Goal: Communication & Community: Answer question/provide support

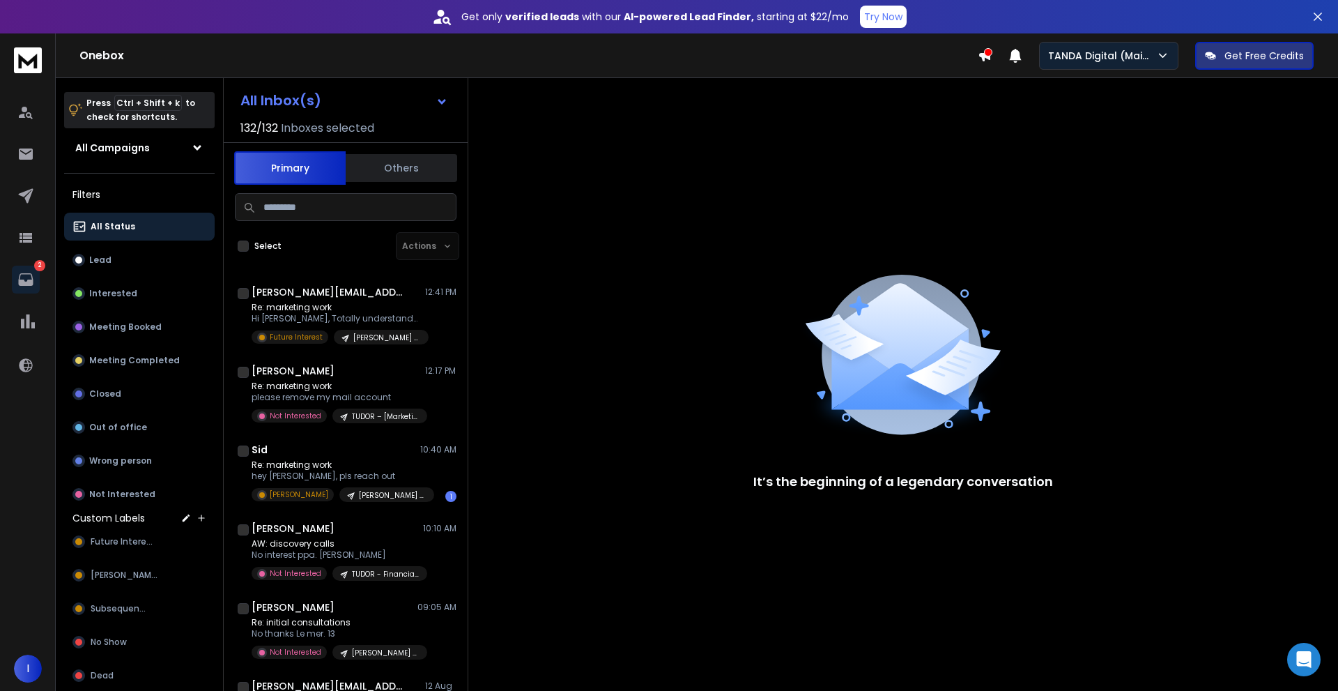
click at [1149, 56] on p "TANDA Digital (Main)" at bounding box center [1102, 56] width 108 height 14
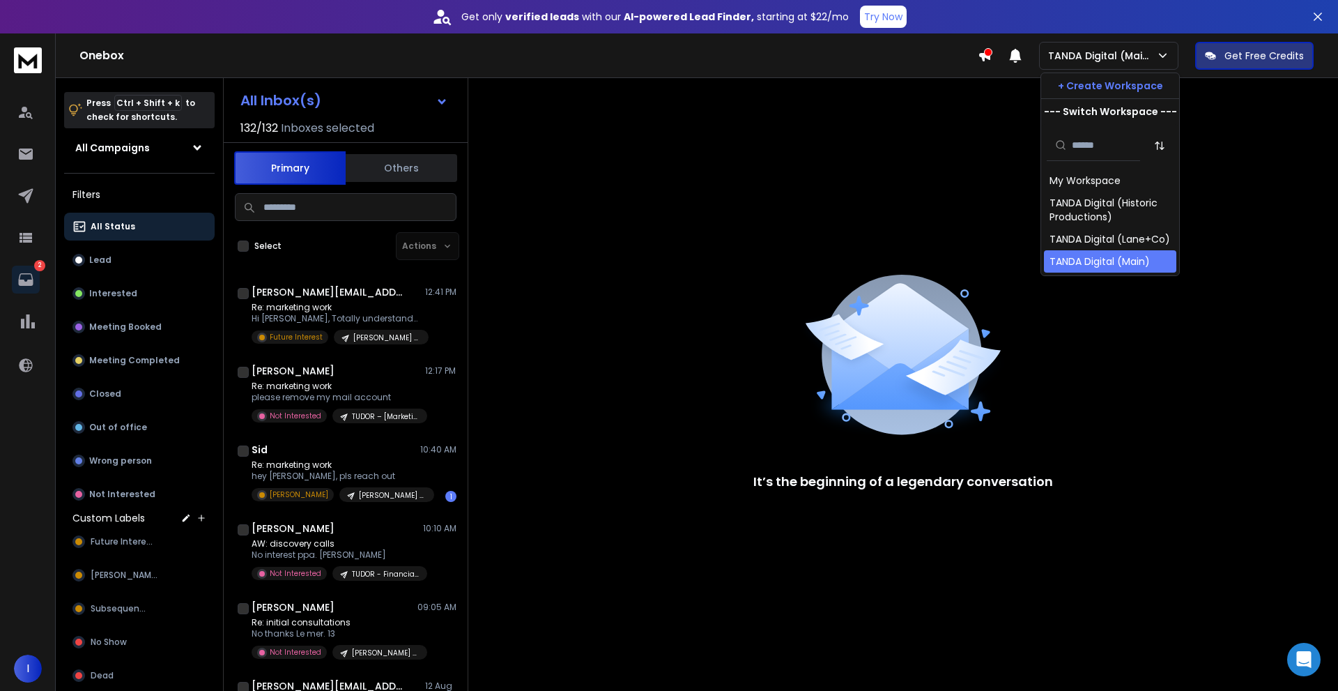
click at [648, 417] on div "It’s the beginning of a legendary conversation" at bounding box center [903, 371] width 870 height 587
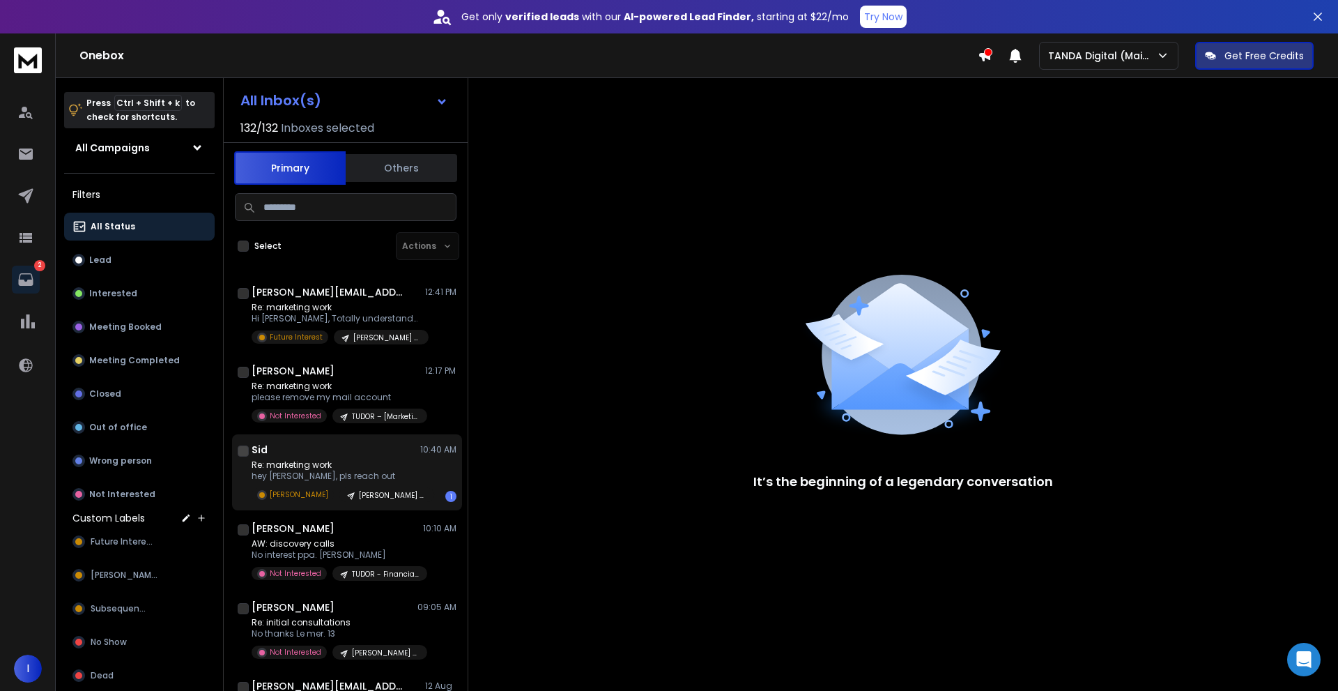
click at [417, 467] on div "Re: marketing work hey [PERSON_NAME], pls reach out [PERSON_NAME] - [Marketing]…" at bounding box center [354, 480] width 205 height 43
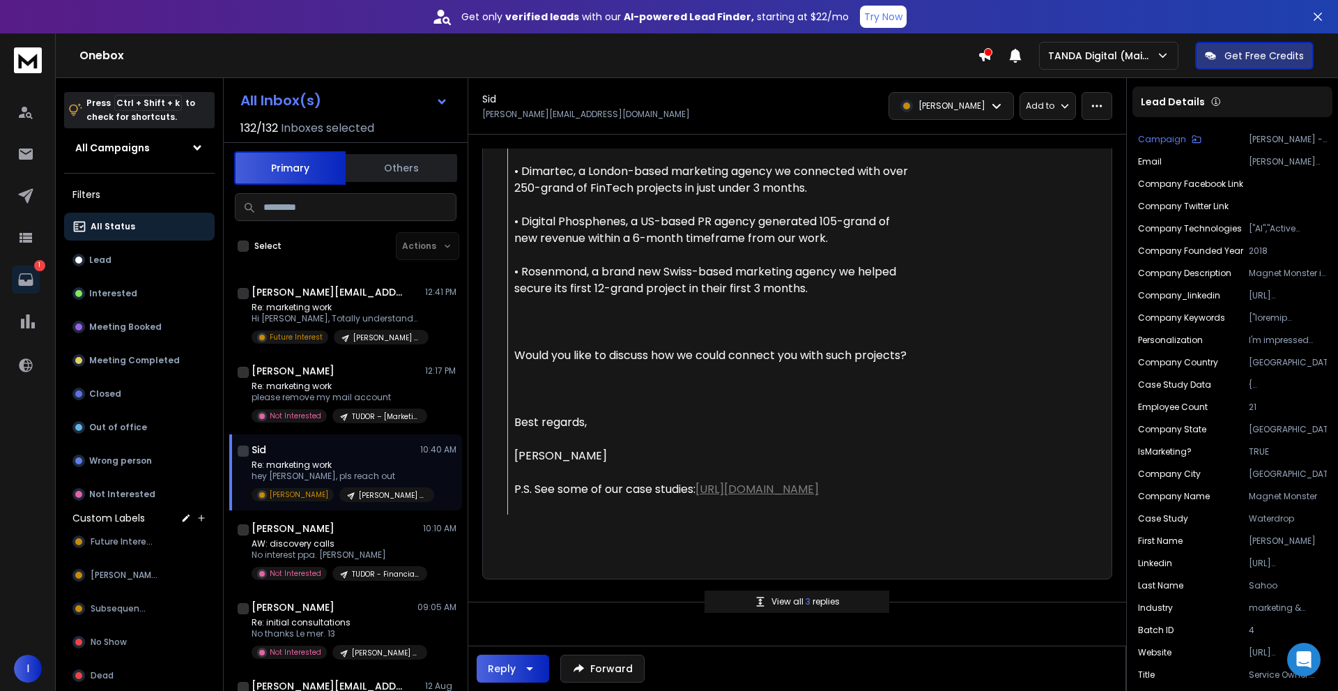
scroll to position [321, 0]
click at [795, 599] on p "View all 3 replies" at bounding box center [805, 601] width 68 height 11
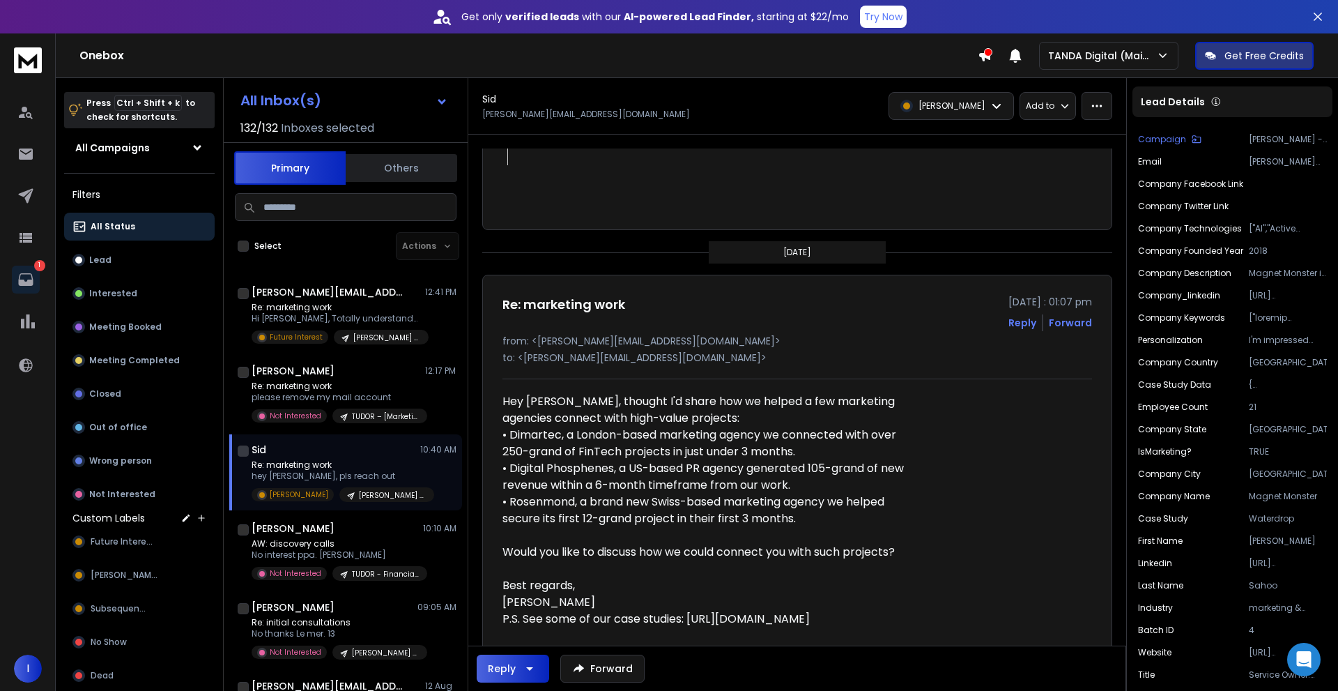
scroll to position [391, 0]
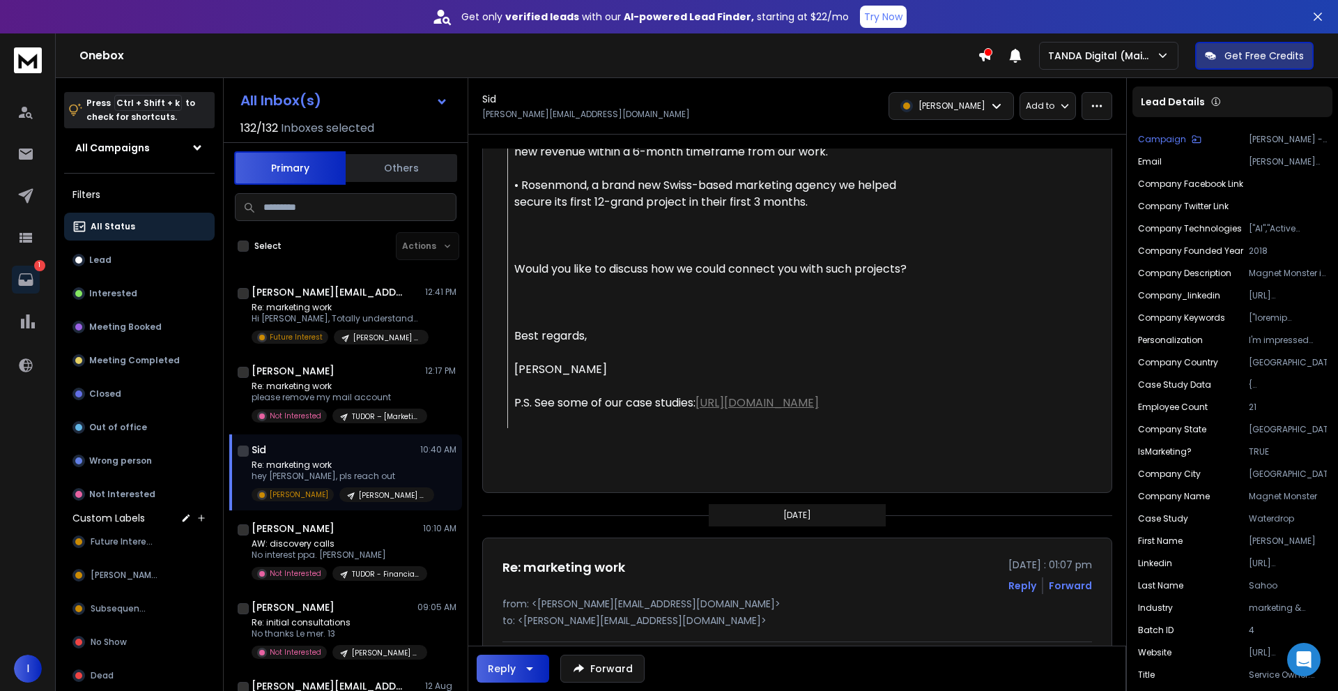
drag, startPoint x: 868, startPoint y: 417, endPoint x: 706, endPoint y: 423, distance: 161.8
click at [706, 423] on blockquote "Hey [PERSON_NAME], thought I'd share how we helped a few marketing agencies con…" at bounding box center [708, 226] width 402 height 401
copy link "[URL][DOMAIN_NAME]"
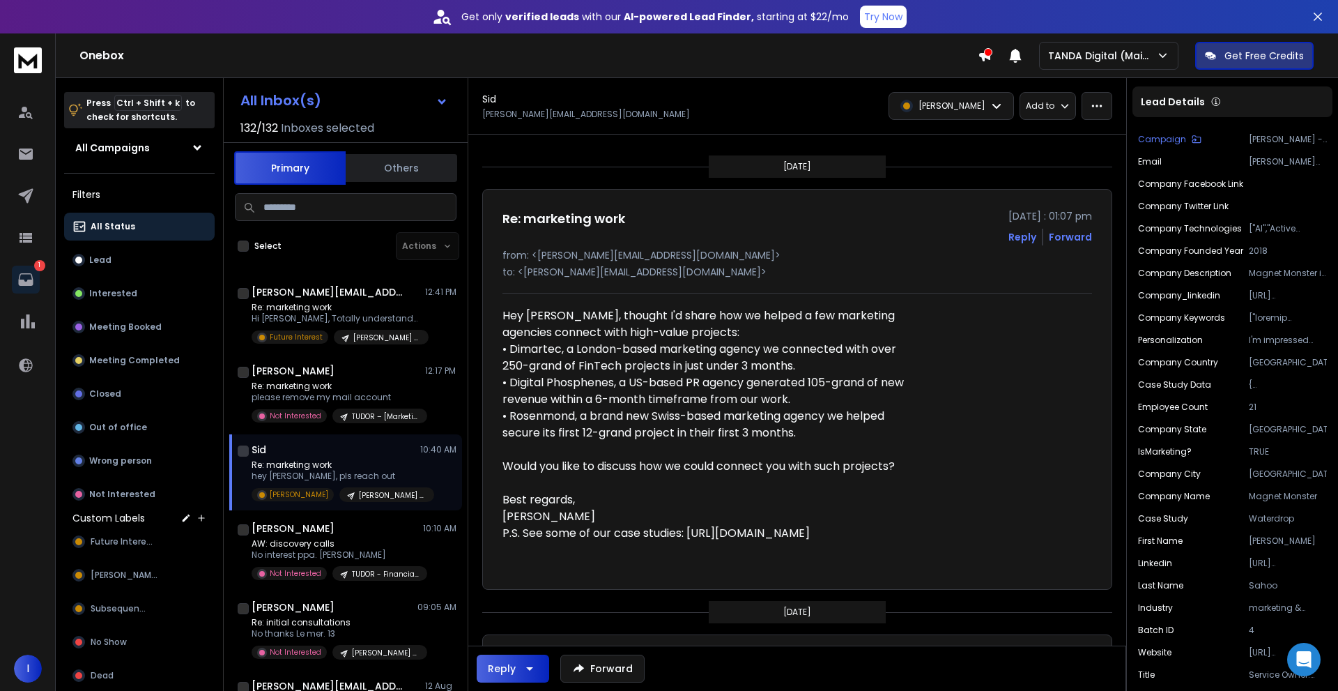
click at [948, 449] on div "Re: marketing work [DATE] : 01:07 pm Reply Forward from: <[PERSON_NAME][EMAIL_A…" at bounding box center [797, 389] width 590 height 360
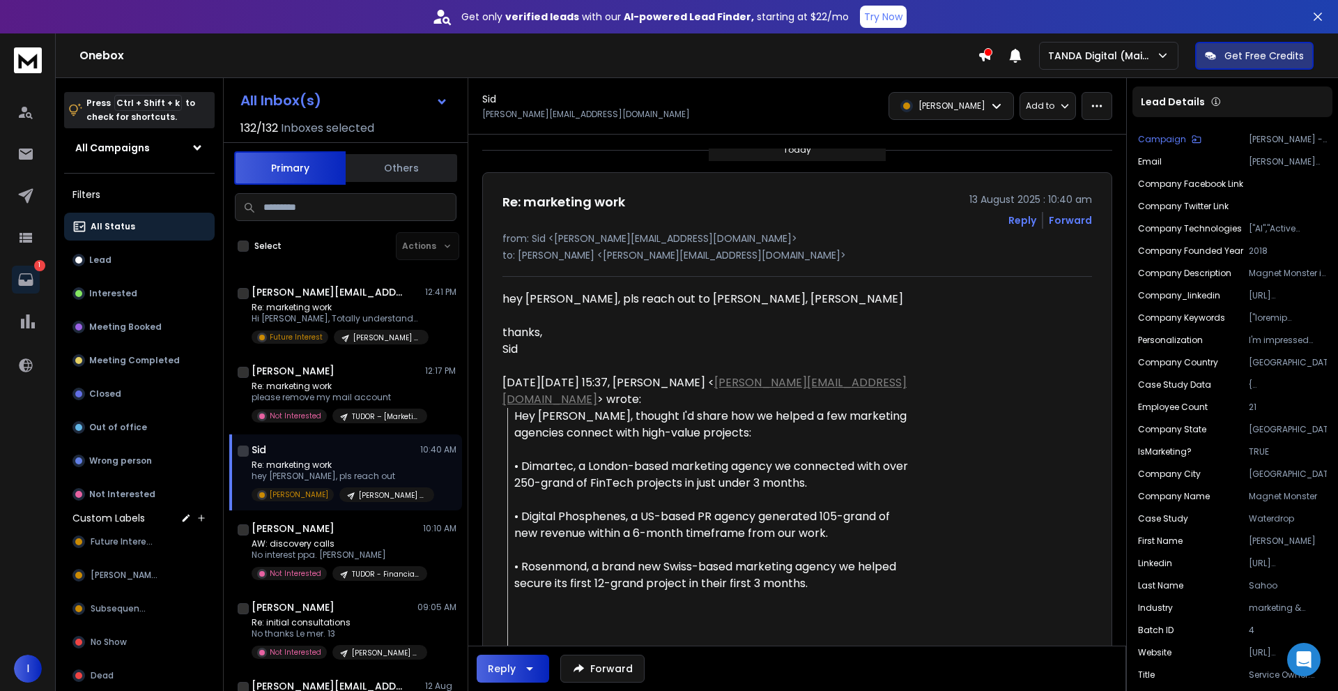
scroll to position [0, 0]
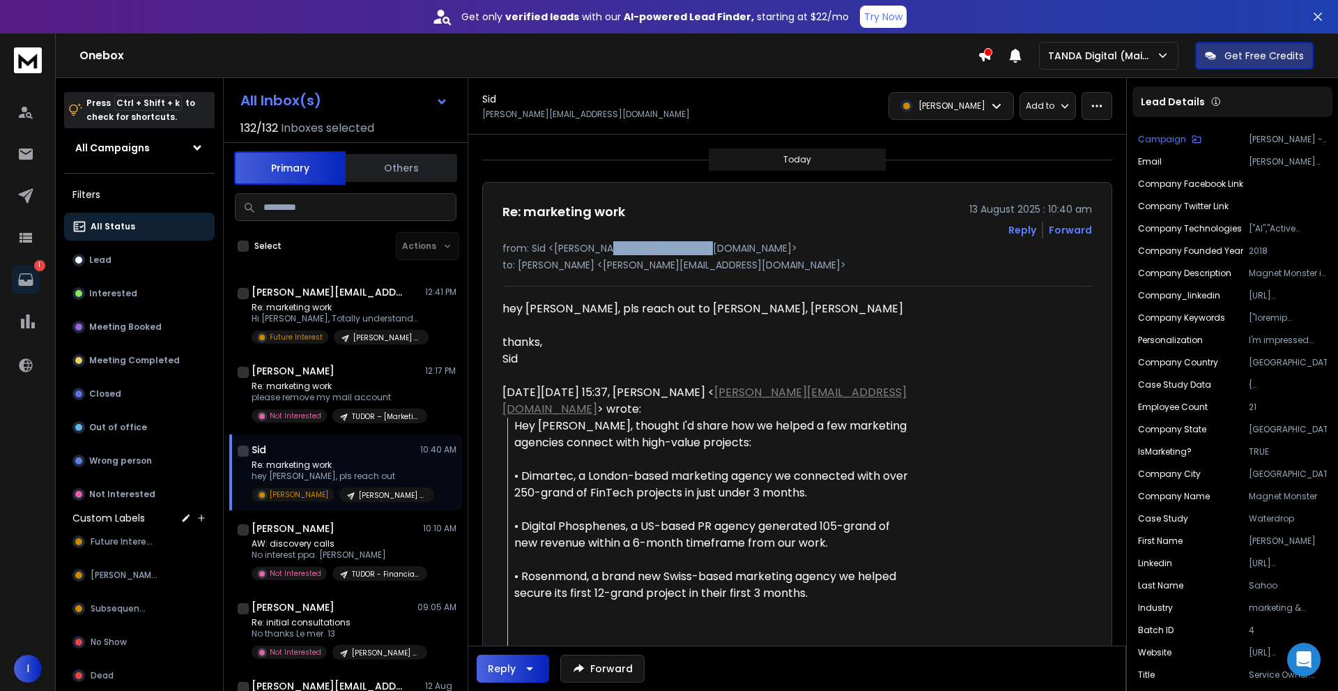
drag, startPoint x: 610, startPoint y: 248, endPoint x: 714, endPoint y: 247, distance: 103.8
click at [714, 247] on p "from: [PERSON_NAME] <[PERSON_NAME][EMAIL_ADDRESS][DOMAIN_NAME]>" at bounding box center [797, 248] width 590 height 14
drag, startPoint x: 716, startPoint y: 247, endPoint x: 613, endPoint y: 251, distance: 103.2
click at [613, 251] on p "from: [PERSON_NAME] <[PERSON_NAME][EMAIL_ADDRESS][DOMAIN_NAME]>" at bounding box center [797, 248] width 590 height 14
copy p "[DOMAIN_NAME]"
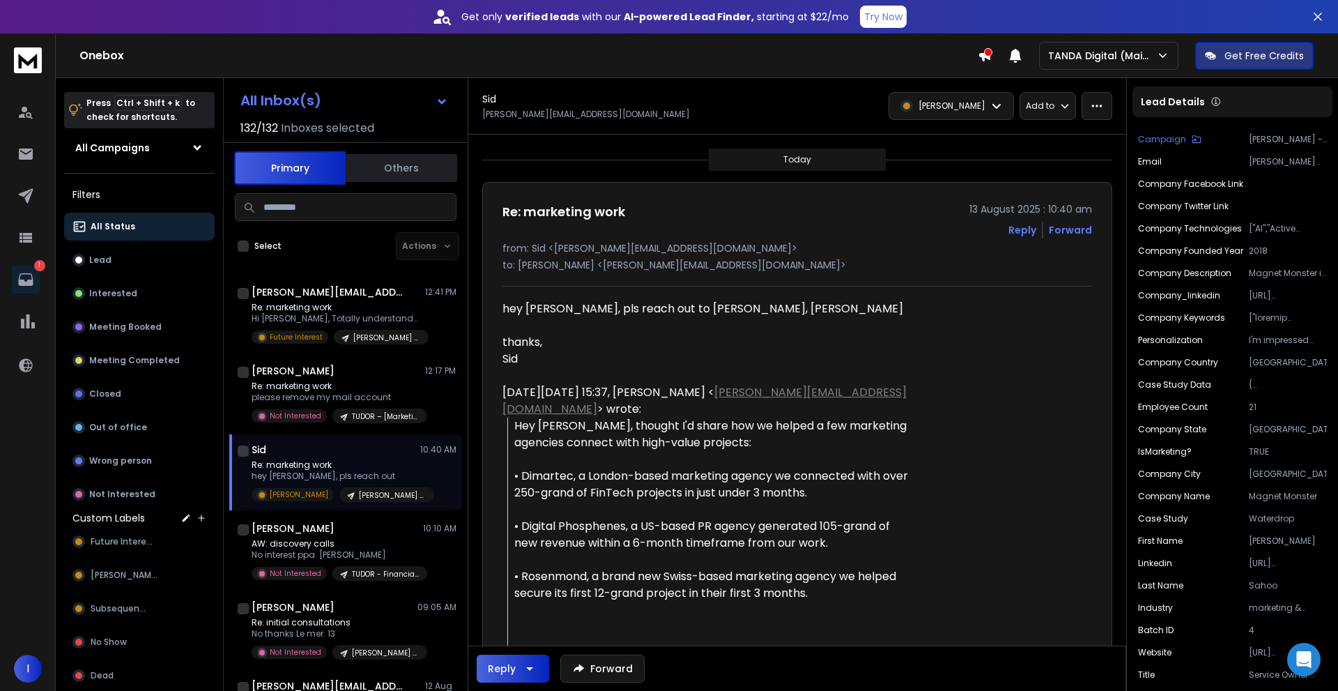
click at [878, 258] on p "to: [PERSON_NAME] <[PERSON_NAME][EMAIL_ADDRESS][DOMAIN_NAME]>" at bounding box center [797, 265] width 590 height 14
click at [785, 365] on div "Sid" at bounding box center [705, 359] width 407 height 17
click at [1036, 230] on button "Reply" at bounding box center [1022, 230] width 28 height 14
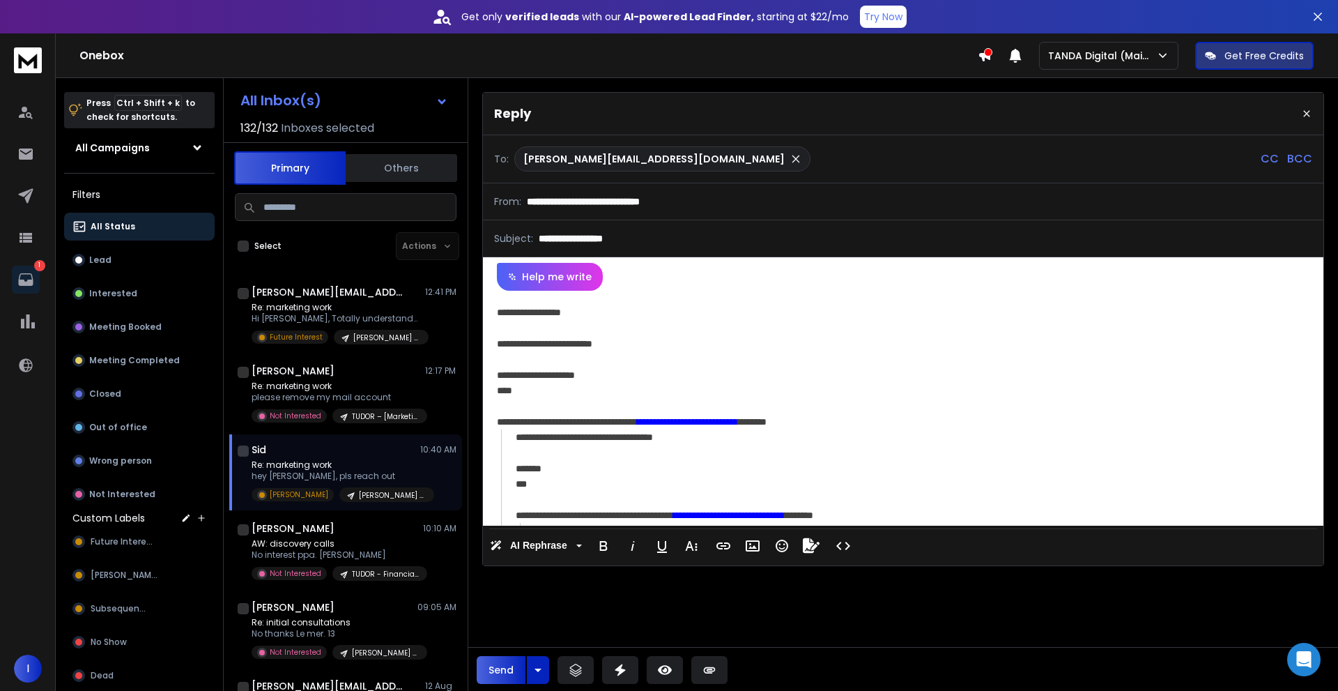
click at [613, 345] on div "**********" at bounding box center [896, 343] width 798 height 15
click at [638, 312] on div "**********" at bounding box center [896, 312] width 798 height 15
click at [496, 671] on button "Send" at bounding box center [501, 670] width 49 height 28
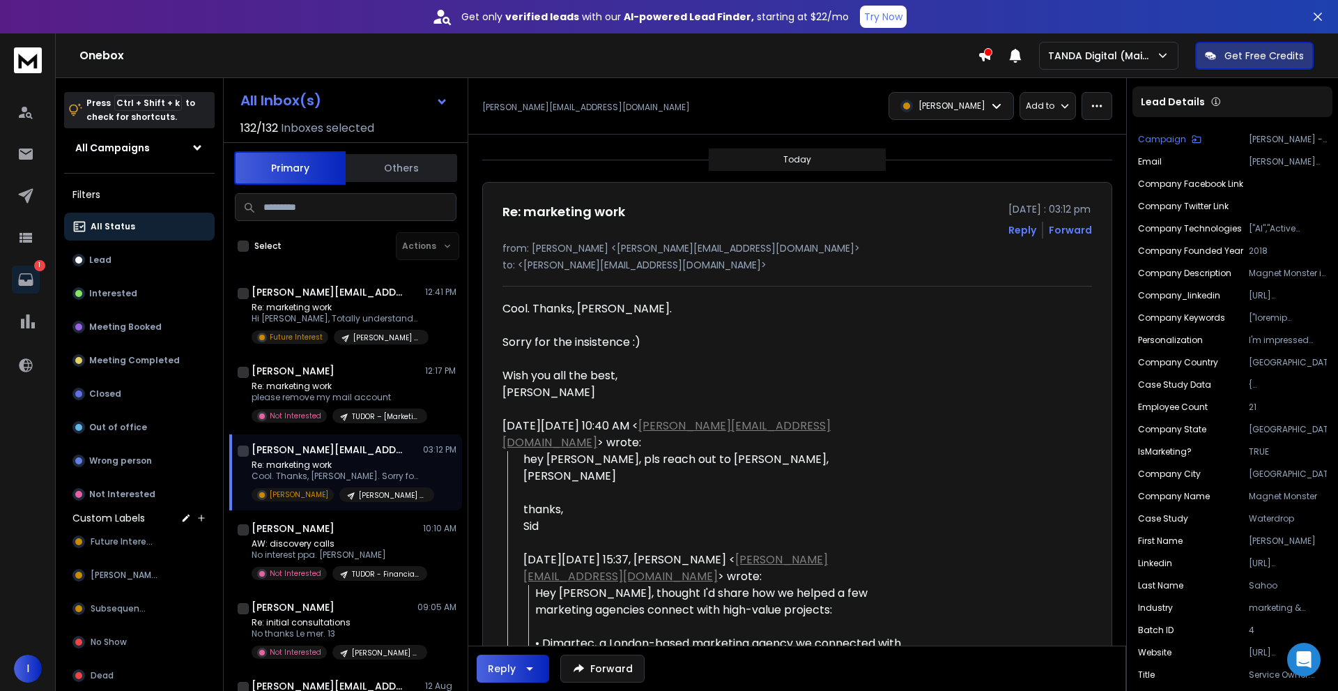
click at [394, 468] on div "Re: marketing work Cool. Thanks, [PERSON_NAME]. Sorry for the [PERSON_NAME] - […" at bounding box center [354, 480] width 205 height 43
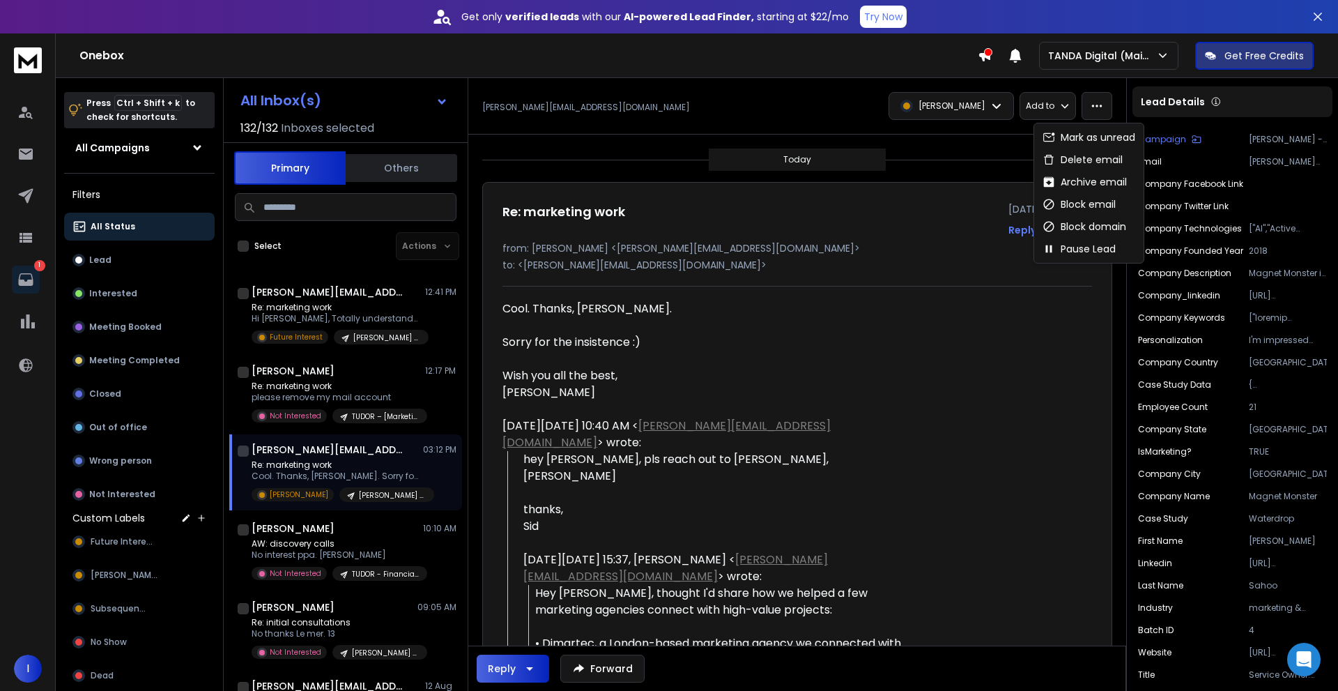
click at [1103, 109] on icon "button" at bounding box center [1097, 106] width 13 height 13
click at [1093, 227] on div "Block domain" at bounding box center [1085, 227] width 84 height 14
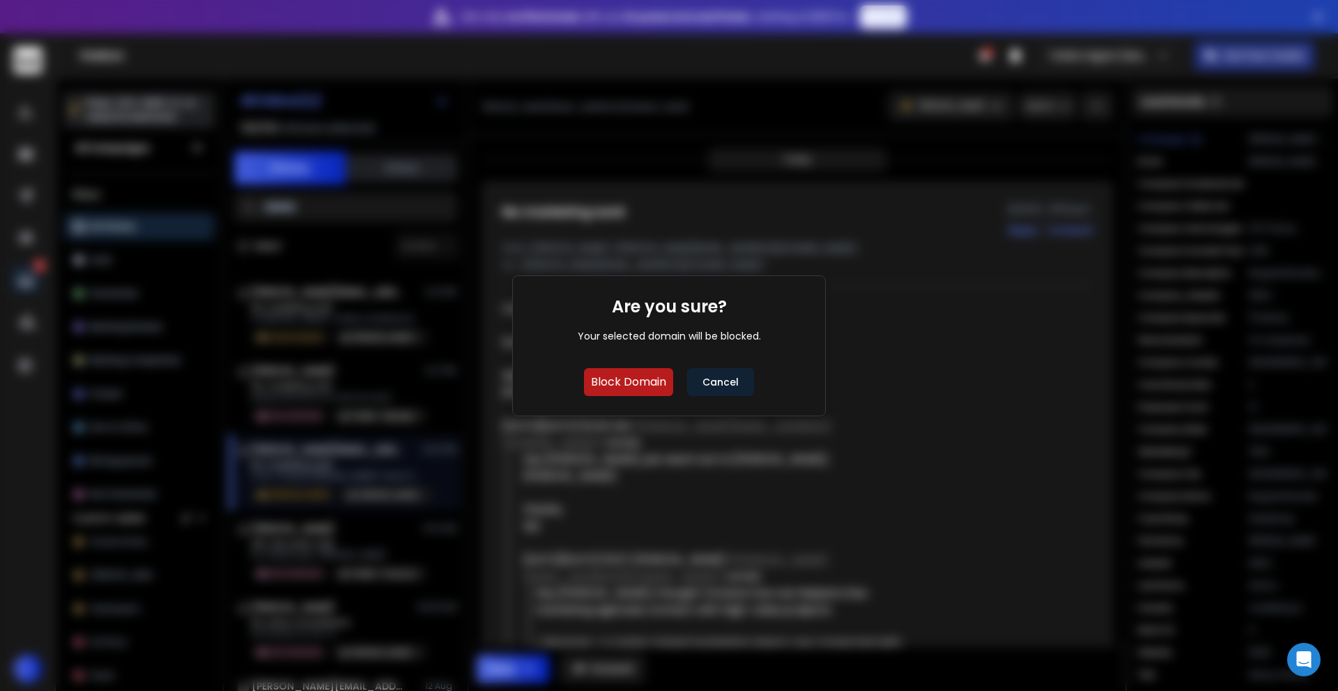
click at [652, 382] on button "Block Domain" at bounding box center [628, 382] width 89 height 28
